Goal: Task Accomplishment & Management: Use online tool/utility

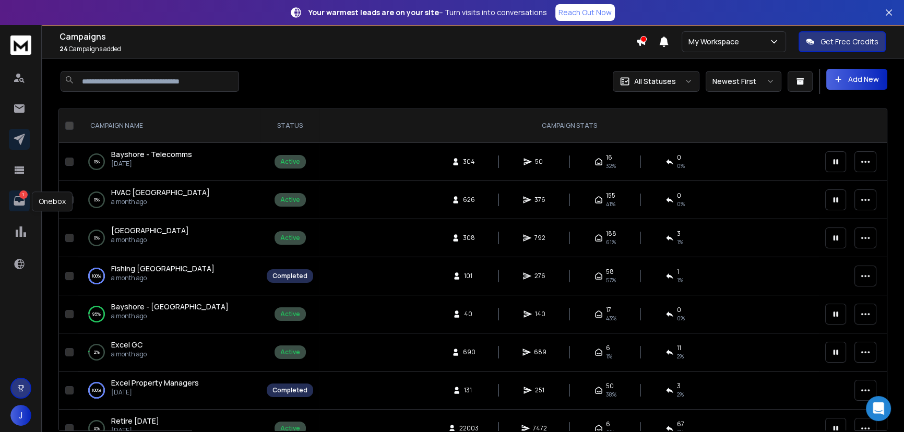
click at [21, 197] on p "1" at bounding box center [23, 195] width 8 height 8
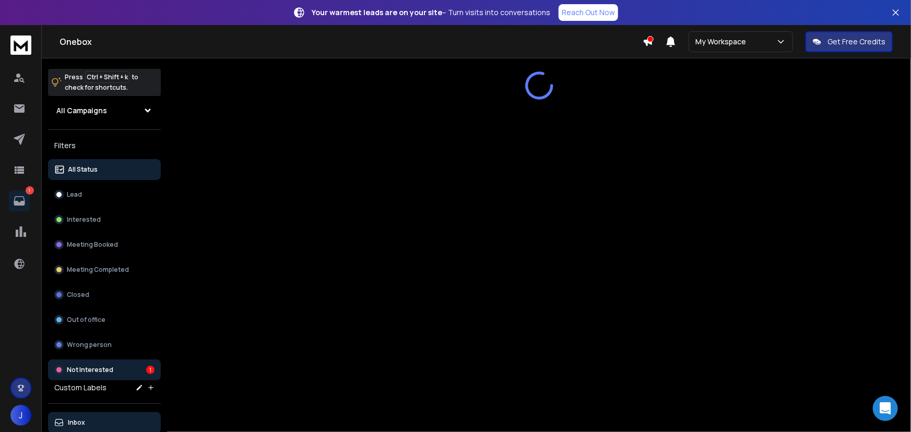
click at [82, 366] on p "Not Interested" at bounding box center [90, 370] width 46 height 8
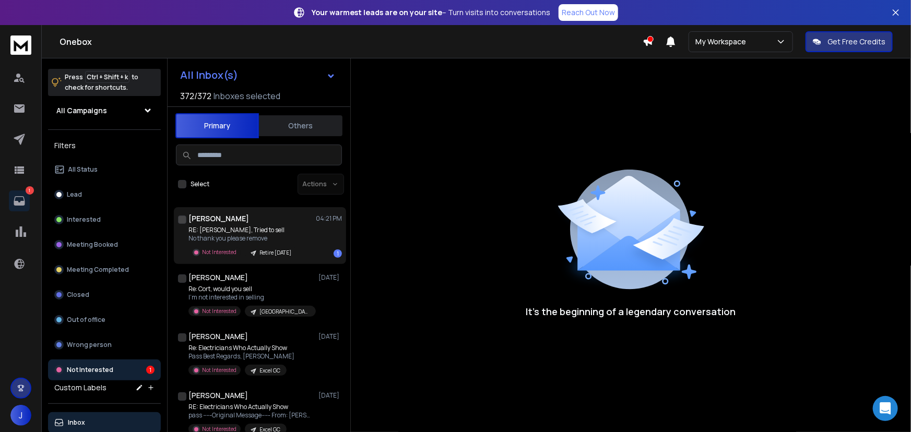
click at [282, 229] on p "RE: David, Tried to sell" at bounding box center [242, 230] width 109 height 8
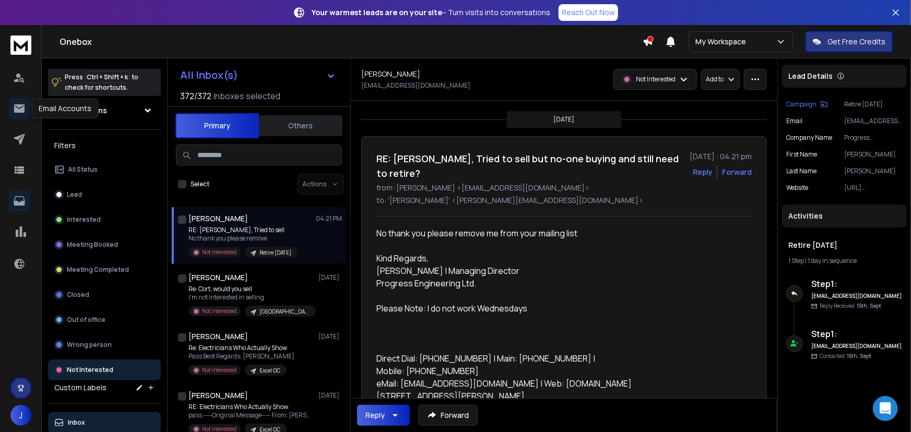
click at [19, 106] on icon at bounding box center [19, 108] width 10 height 8
